Goal: Communication & Community: Answer question/provide support

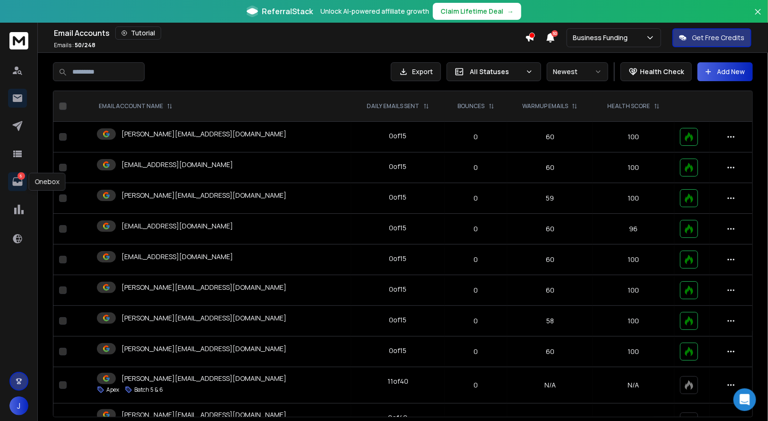
click at [22, 187] on link "6" at bounding box center [17, 181] width 19 height 19
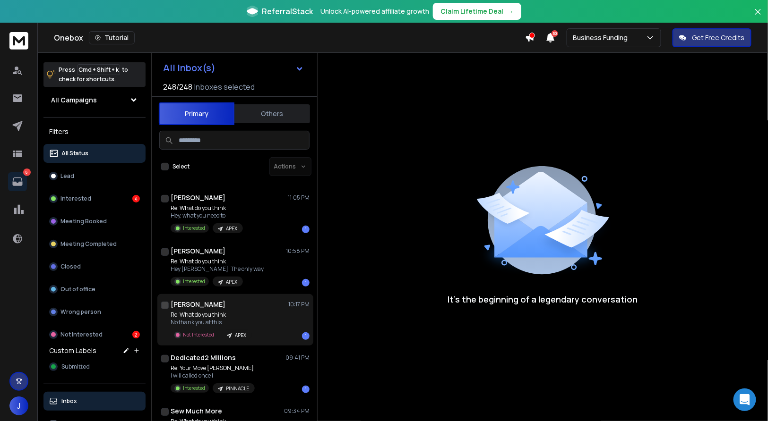
click at [249, 310] on div "[PERSON_NAME] 10:17 PM Re: What do you think No thank you at this Not Intereste…" at bounding box center [240, 320] width 139 height 40
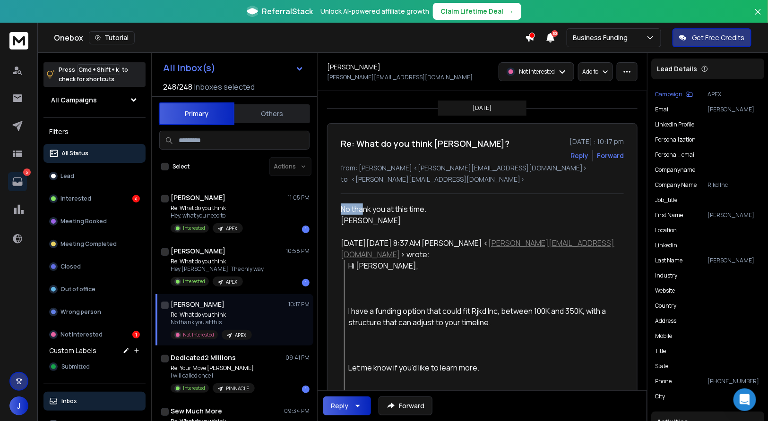
drag, startPoint x: 361, startPoint y: 210, endPoint x: 355, endPoint y: 200, distance: 11.9
click at [358, 204] on div "No thank you at this time. [PERSON_NAME]" at bounding box center [478, 215] width 275 height 23
click at [544, 72] on p "Not Interested" at bounding box center [537, 72] width 36 height 8
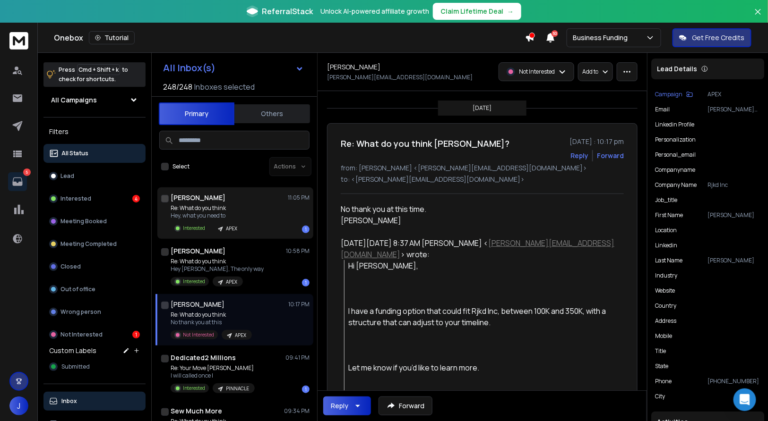
click at [251, 221] on div "Re: What do you think Hey, what you need to Interested APEX 1" at bounding box center [240, 219] width 139 height 29
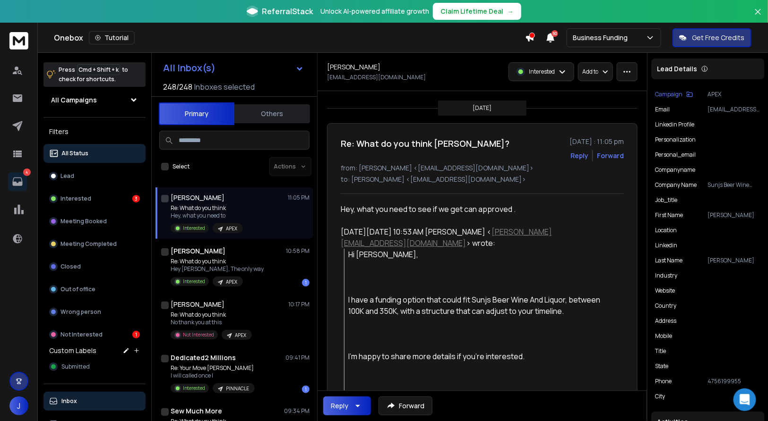
click at [340, 401] on div "Reply" at bounding box center [347, 406] width 33 height 11
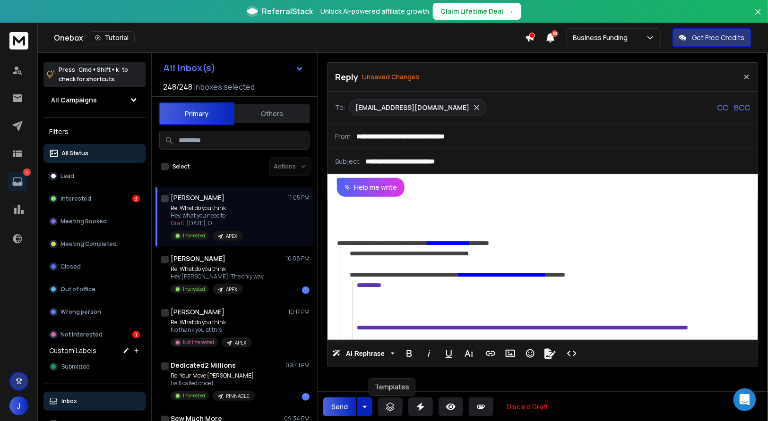
click at [389, 409] on icon at bounding box center [390, 408] width 8 height 3
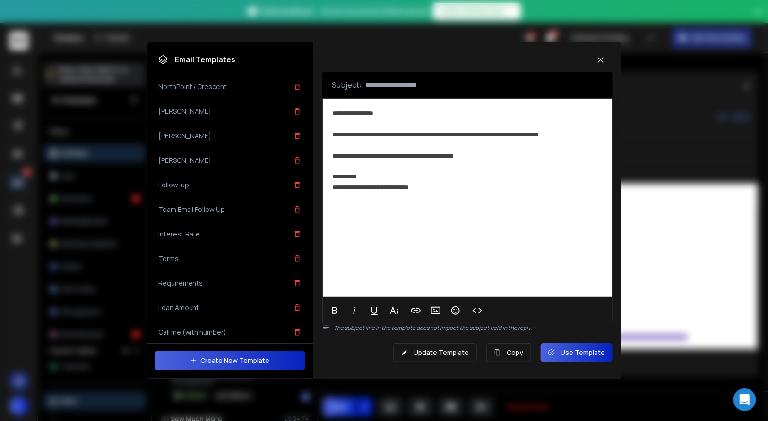
scroll to position [216, 0]
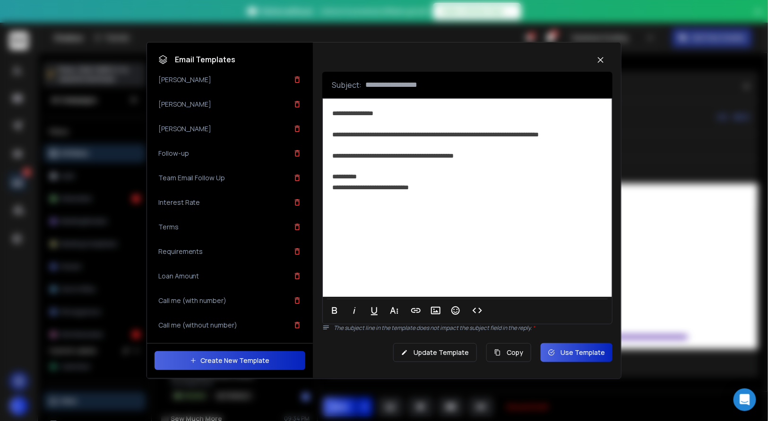
click at [184, 133] on div "[PERSON_NAME]" at bounding box center [229, 128] width 143 height 17
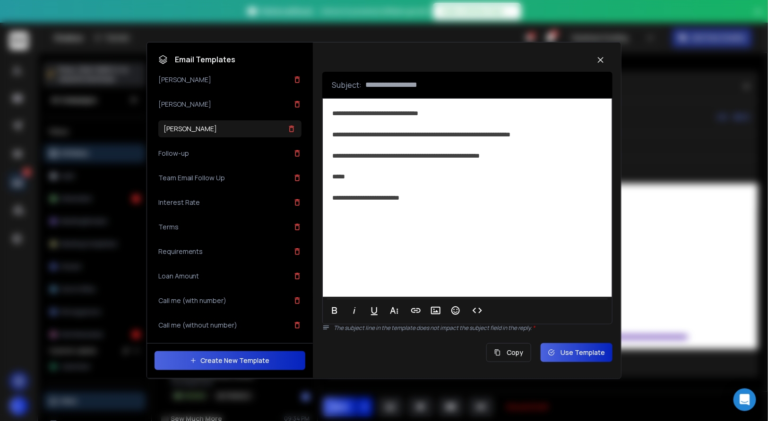
click at [184, 181] on h3 "Team Email Follow Up" at bounding box center [191, 177] width 67 height 9
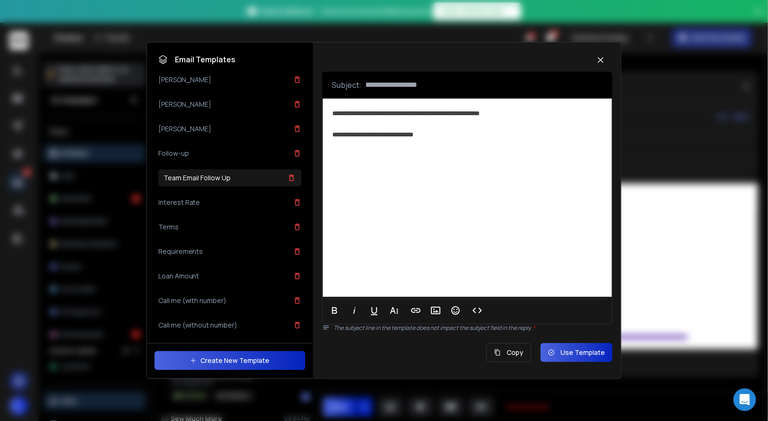
click at [184, 216] on div "SilverStone BluePeak IronWood Atlas / Granite RedWood / BridgeRock NorthPoint /…" at bounding box center [229, 276] width 143 height 705
click at [165, 205] on h3 "Interest Rate" at bounding box center [179, 202] width 42 height 9
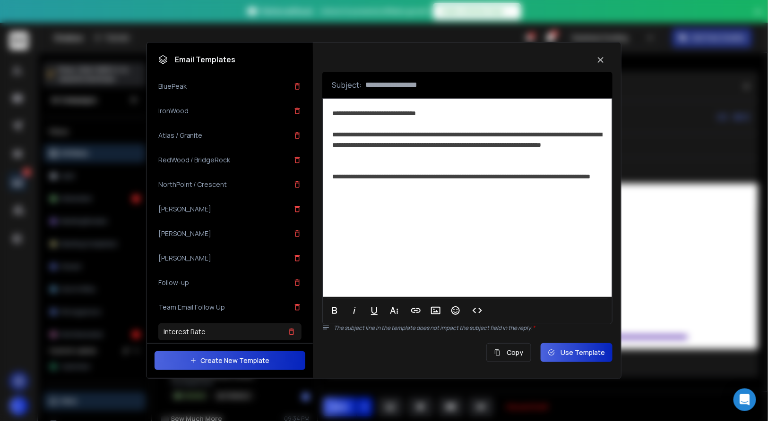
scroll to position [86, 0]
click at [193, 256] on div "[PERSON_NAME]" at bounding box center [229, 258] width 143 height 9
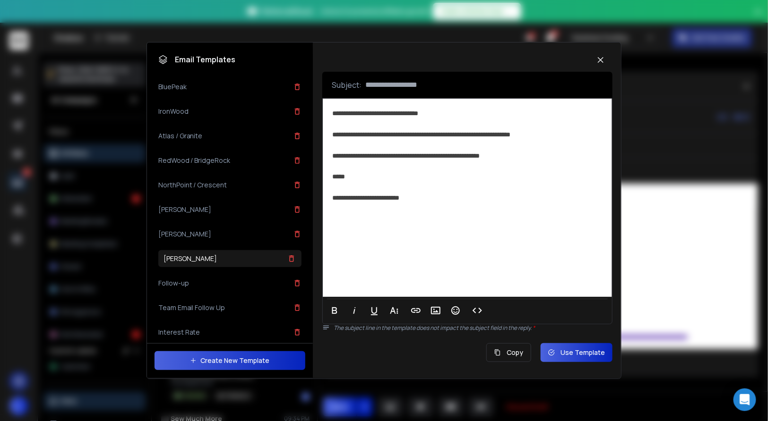
click at [569, 361] on button "Use Template" at bounding box center [576, 352] width 72 height 19
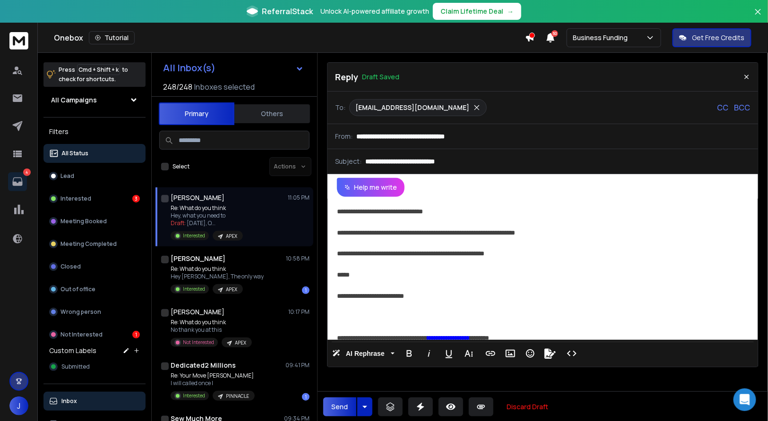
click at [339, 287] on div at bounding box center [542, 285] width 411 height 10
drag, startPoint x: 430, startPoint y: 299, endPoint x: 333, endPoint y: 299, distance: 96.8
click at [333, 299] on div "**********" at bounding box center [542, 268] width 430 height 143
click at [717, 110] on p "CC" at bounding box center [722, 107] width 11 height 11
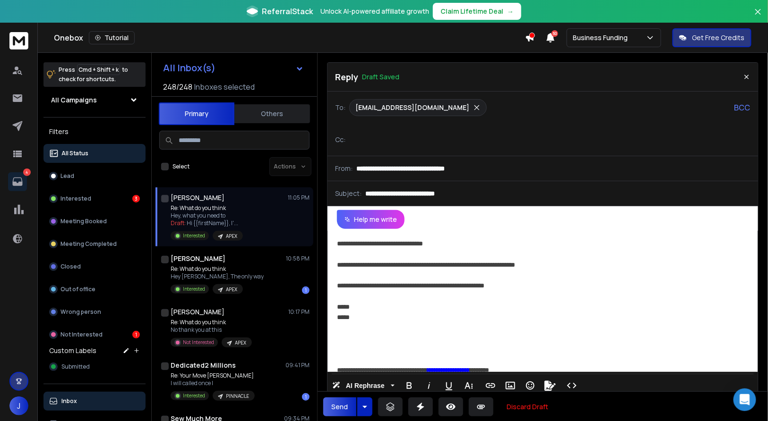
type input "**********"
click at [337, 410] on button "Send" at bounding box center [339, 407] width 33 height 19
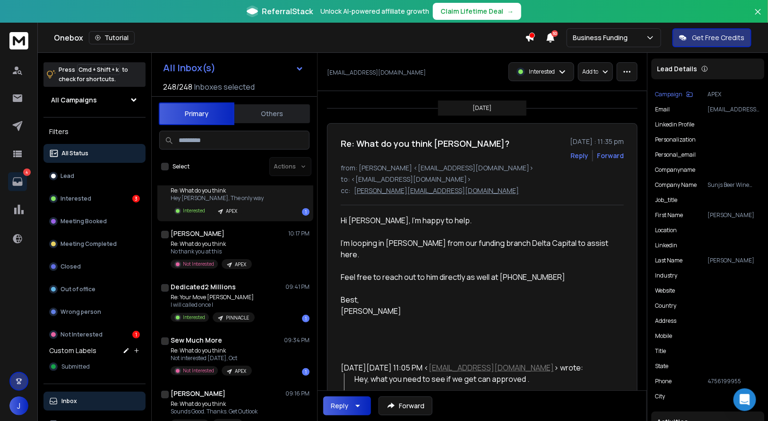
scroll to position [74, 0]
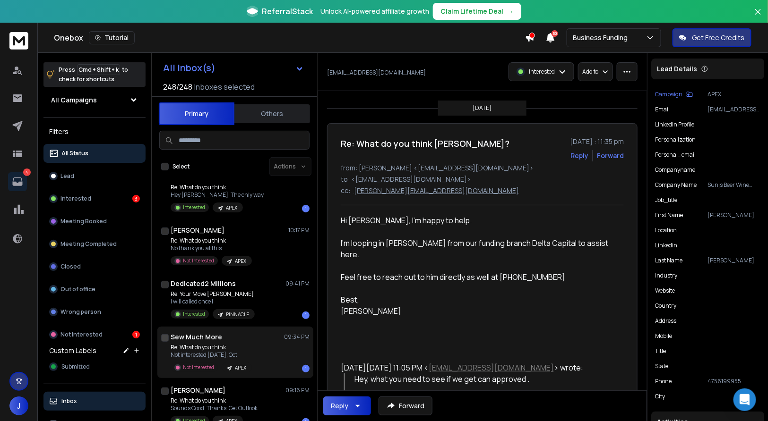
click at [243, 349] on p "Re: What do you think" at bounding box center [211, 348] width 81 height 8
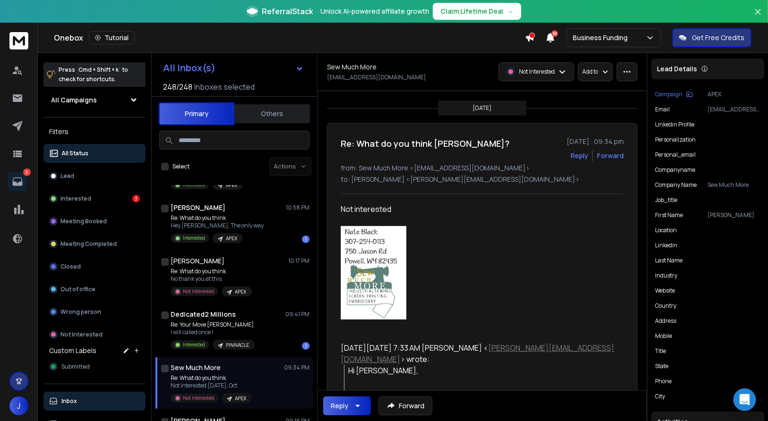
scroll to position [0, 0]
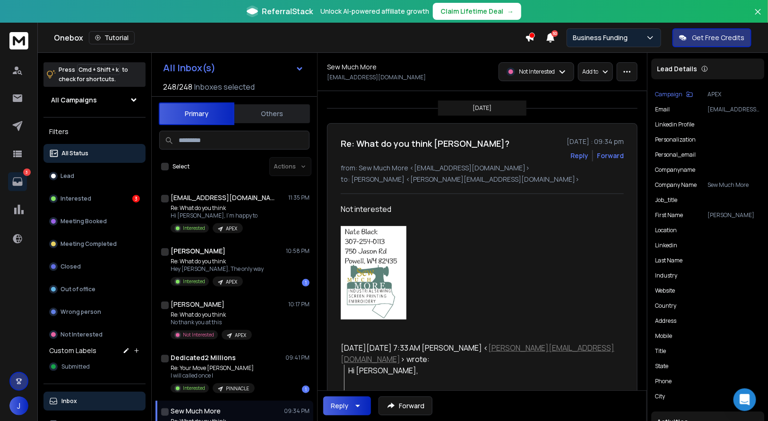
click at [617, 43] on button "Business Funding" at bounding box center [613, 37] width 94 height 19
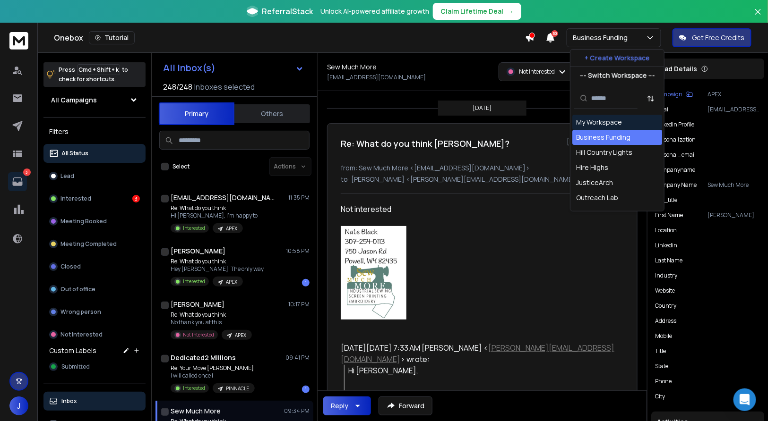
click at [469, 73] on div "Sew Much More Sew Much More [EMAIL_ADDRESS][DOMAIN_NAME]" at bounding box center [403, 71] width 153 height 19
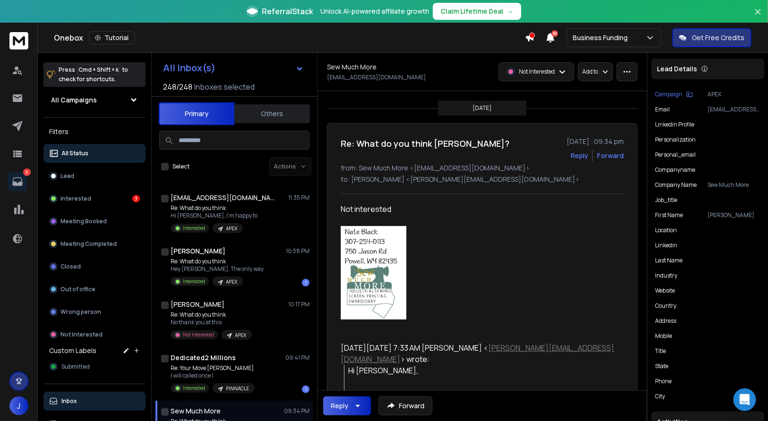
click at [757, 15] on icon "Close banner" at bounding box center [757, 12] width 9 height 9
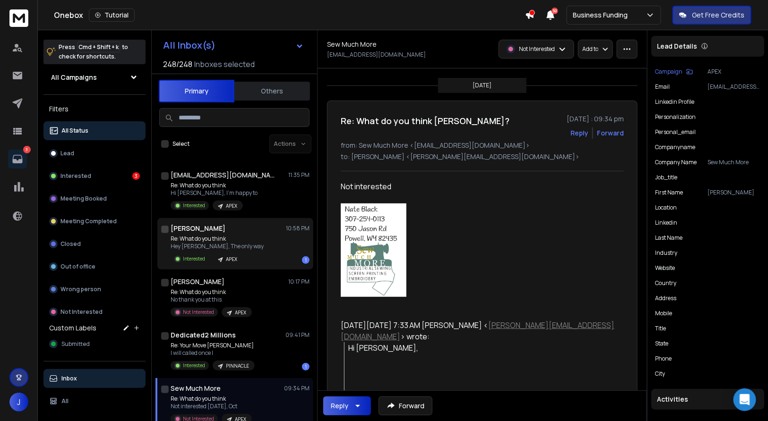
click at [244, 244] on div "Re: What do you think Hey [PERSON_NAME], The only way Interested APEX 1" at bounding box center [240, 249] width 139 height 29
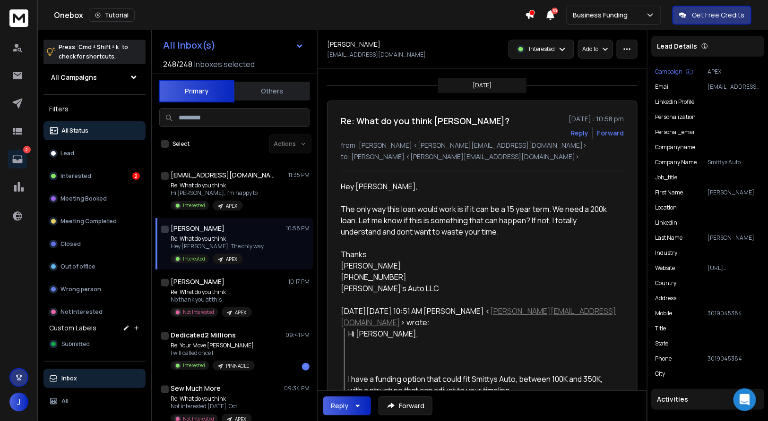
click at [340, 408] on div "Reply" at bounding box center [339, 406] width 17 height 9
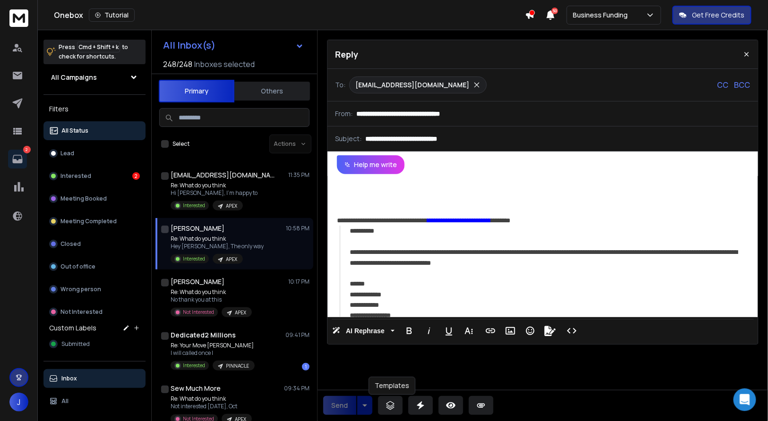
click at [393, 407] on icon at bounding box center [389, 405] width 9 height 9
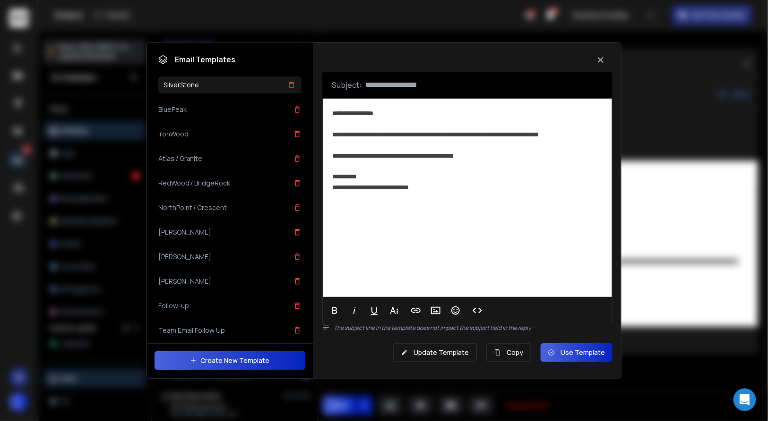
scroll to position [65, 0]
click at [174, 280] on h3 "[PERSON_NAME]" at bounding box center [184, 279] width 53 height 9
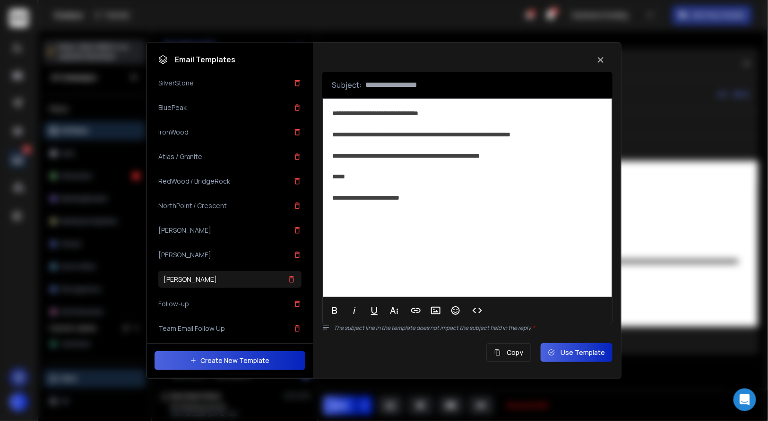
click at [574, 353] on button "Use Template" at bounding box center [576, 352] width 72 height 19
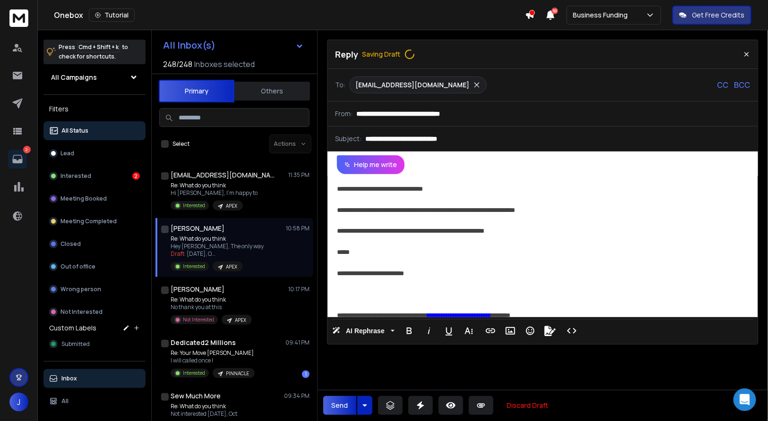
click at [337, 261] on div at bounding box center [542, 262] width 411 height 10
drag, startPoint x: 430, startPoint y: 272, endPoint x: 332, endPoint y: 275, distance: 98.3
click at [332, 275] on div "**********" at bounding box center [542, 245] width 430 height 143
click at [721, 82] on p "CC" at bounding box center [722, 84] width 11 height 11
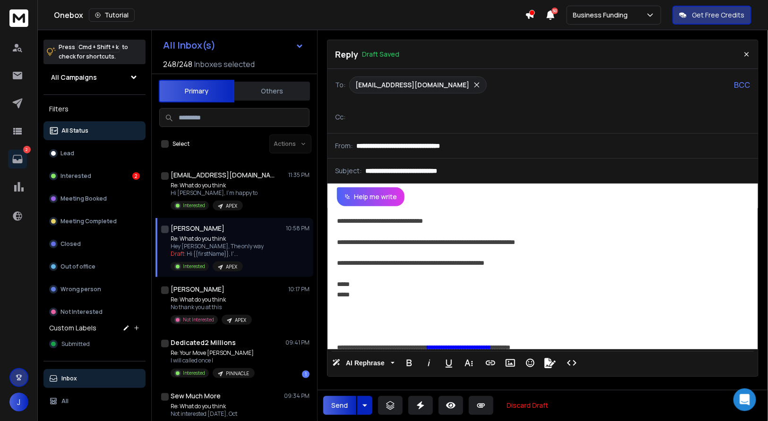
type input "**********"
click at [336, 409] on button "Send" at bounding box center [339, 405] width 33 height 19
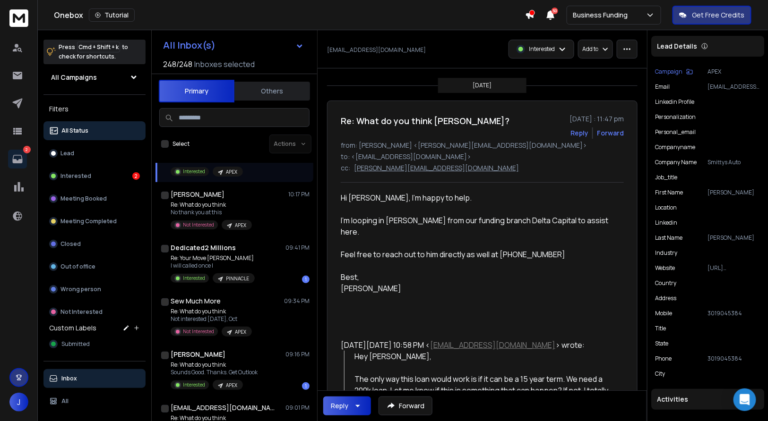
scroll to position [105, 0]
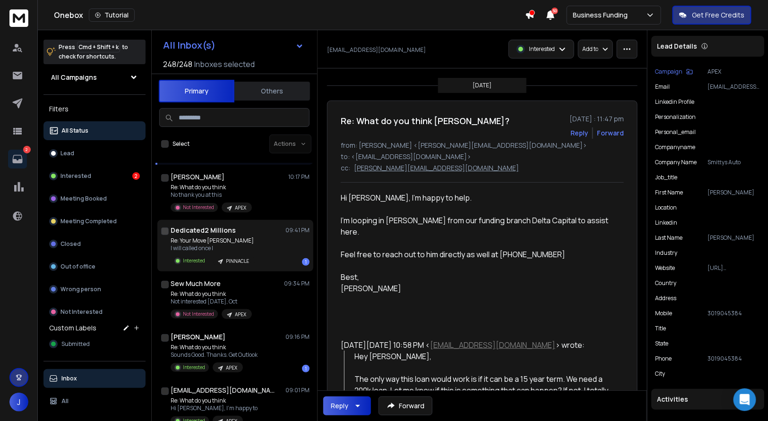
click at [265, 237] on div "Re: Your Move [PERSON_NAME] I will called once I Interested PINNACLE 1" at bounding box center [240, 251] width 139 height 29
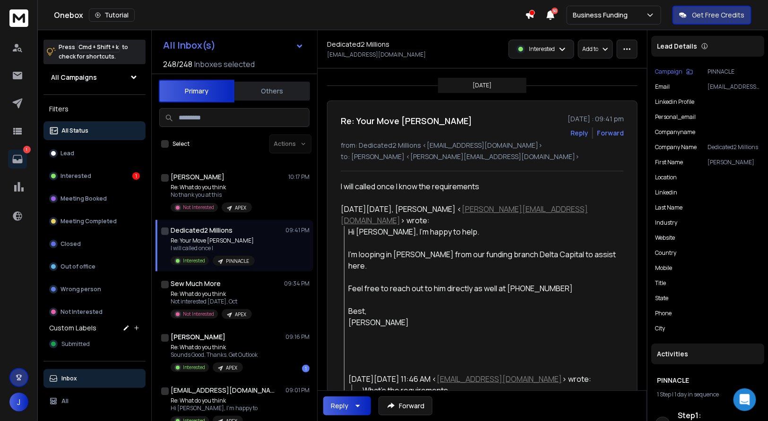
click at [329, 405] on button "Reply" at bounding box center [347, 406] width 48 height 19
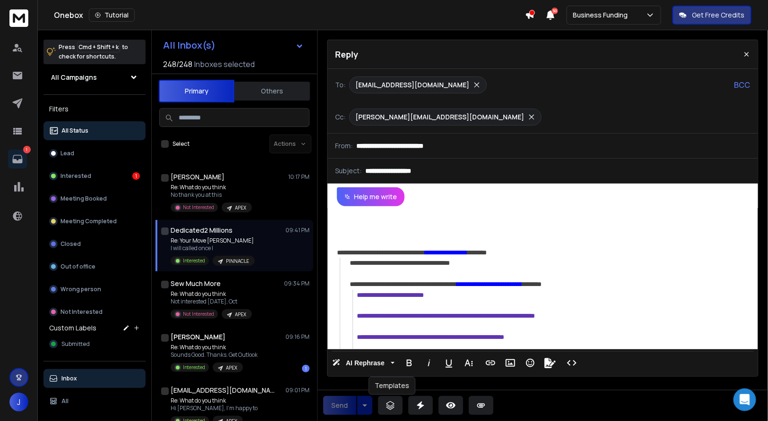
click at [386, 407] on icon at bounding box center [389, 405] width 9 height 9
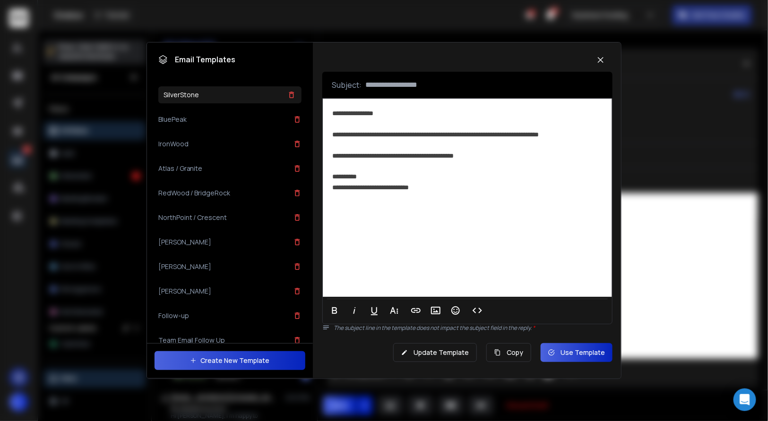
scroll to position [57, 0]
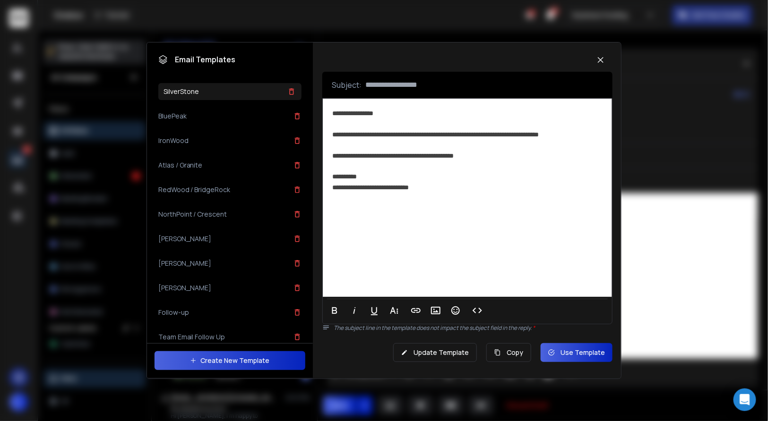
click at [184, 284] on div "[PERSON_NAME]" at bounding box center [229, 287] width 143 height 9
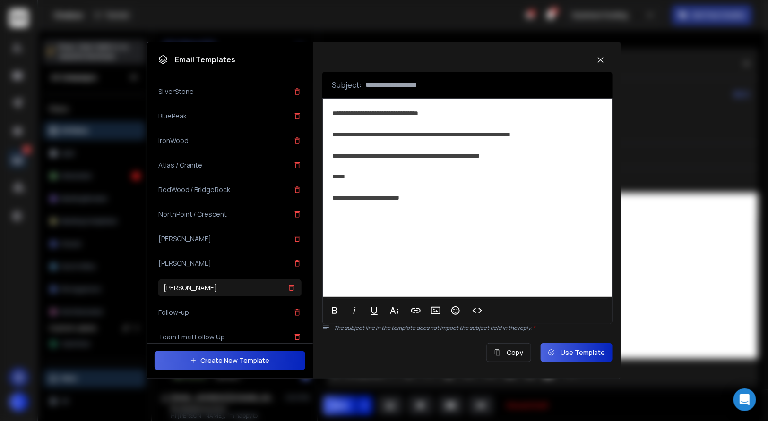
click at [580, 352] on button "Use Template" at bounding box center [576, 352] width 72 height 19
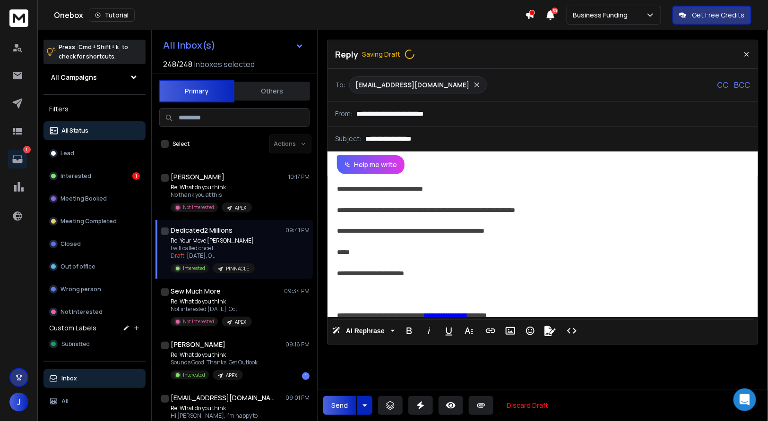
click at [337, 292] on div "**********" at bounding box center [542, 245] width 430 height 143
drag, startPoint x: 432, startPoint y: 274, endPoint x: 329, endPoint y: 269, distance: 103.1
click at [329, 269] on div "**********" at bounding box center [542, 245] width 430 height 143
click at [723, 86] on p "CC" at bounding box center [722, 84] width 11 height 11
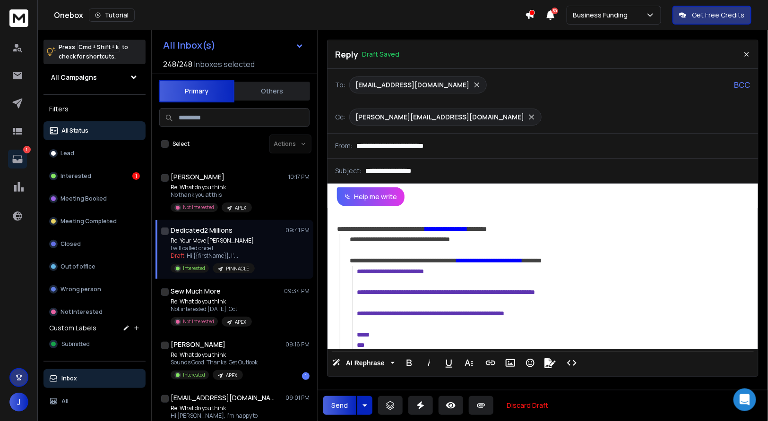
scroll to position [117, 0]
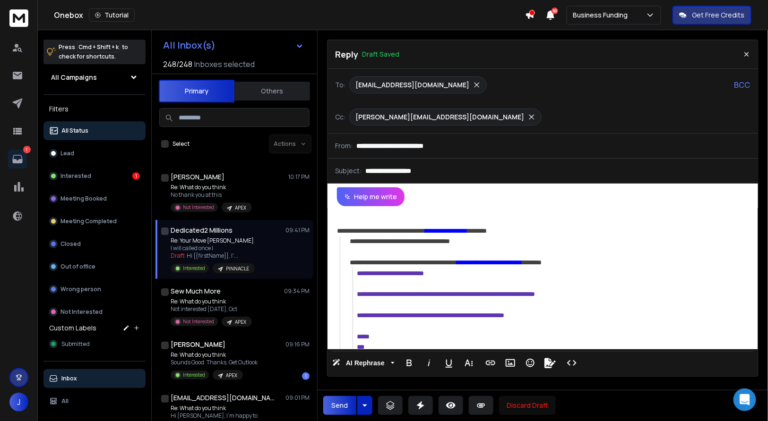
click at [531, 405] on button "Discard Draft" at bounding box center [527, 405] width 57 height 19
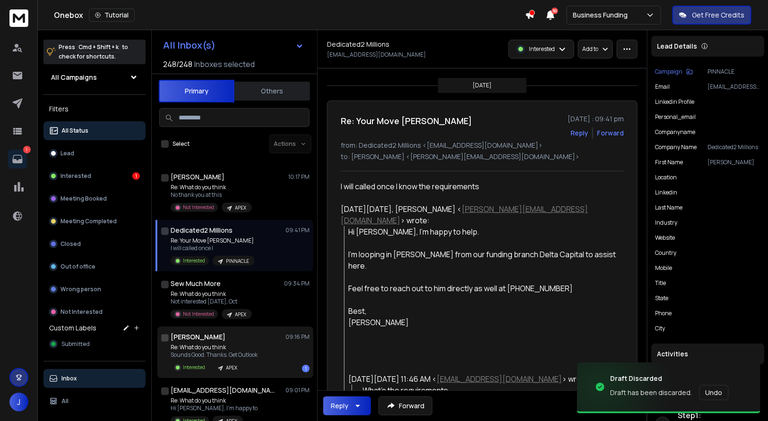
click at [273, 353] on div "Re: What do you think Sounds Good. Thanks. Get Outlook Interested APEX 1" at bounding box center [240, 358] width 139 height 29
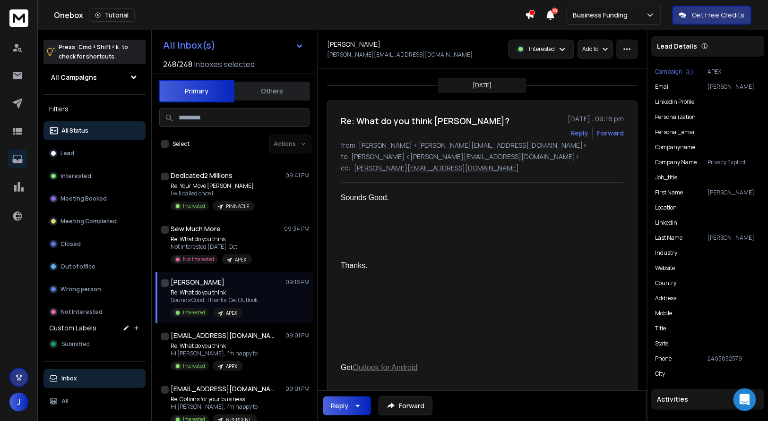
scroll to position [0, 0]
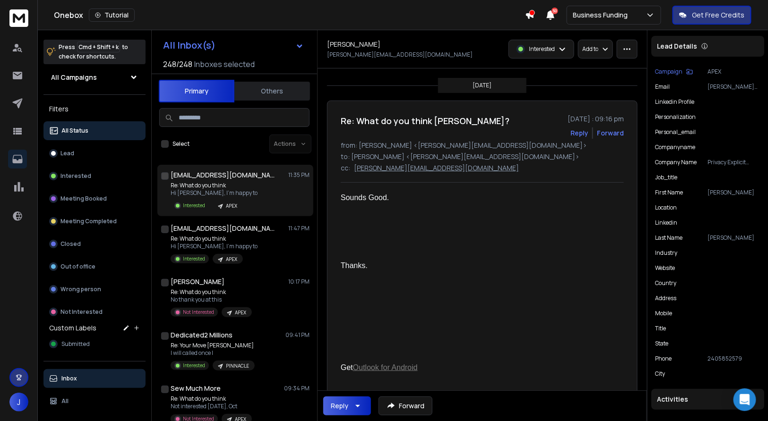
click at [238, 196] on p "Hi [PERSON_NAME], I'm happy to" at bounding box center [214, 193] width 87 height 8
